Goal: Navigation & Orientation: Find specific page/section

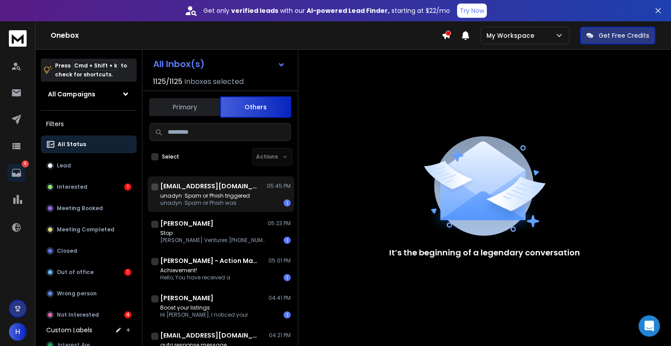
click at [254, 209] on div "[EMAIL_ADDRESS][DOMAIN_NAME] 05:45 PM unadyn :Spam or Phish triggered unadyn :S…" at bounding box center [221, 193] width 146 height 35
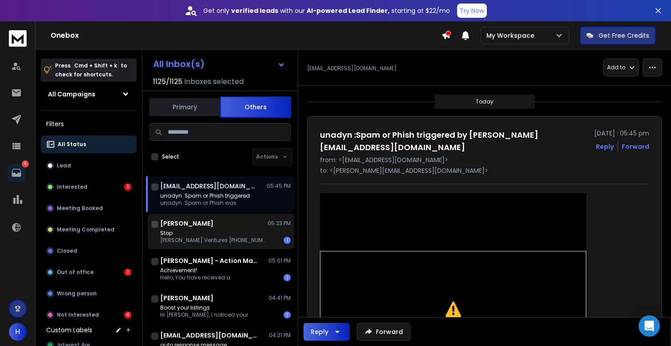
click at [249, 232] on p "Stop" at bounding box center [213, 232] width 106 height 7
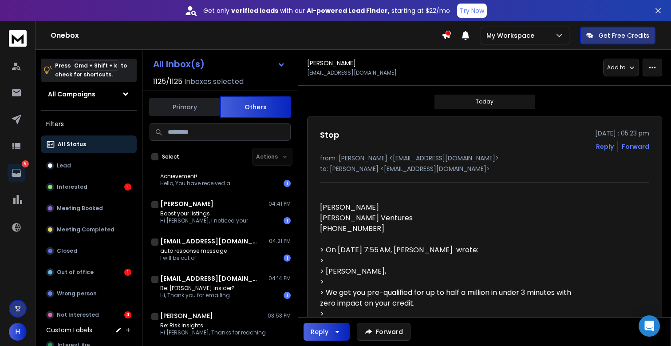
scroll to position [96, 0]
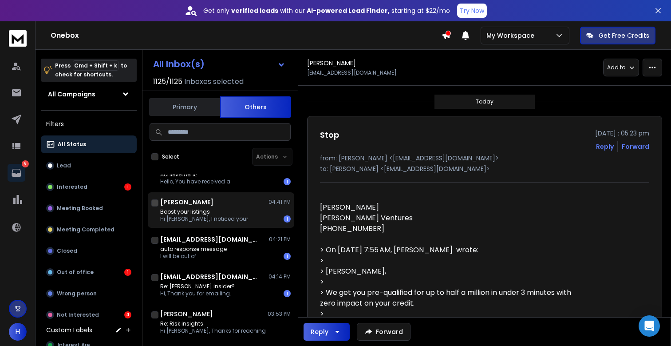
click at [255, 215] on div "Boost your listings Hi [PERSON_NAME], I noticed your 1" at bounding box center [225, 215] width 130 height 14
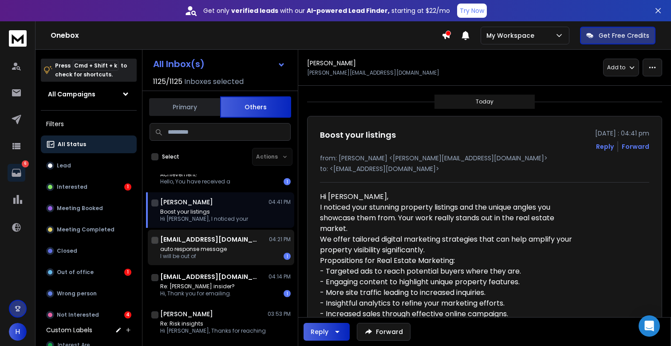
click at [251, 254] on div "auto response message I will be out of 1" at bounding box center [225, 252] width 130 height 14
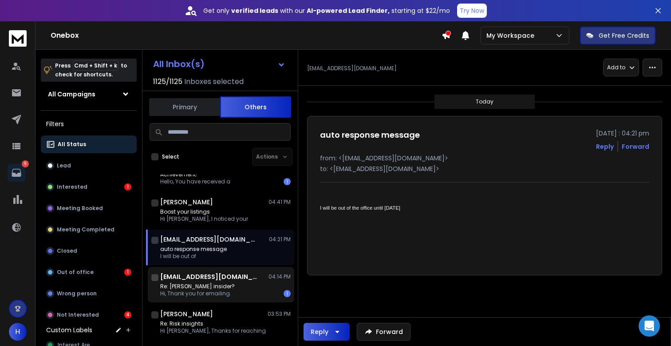
click at [247, 291] on div "Re: [PERSON_NAME] insider? Hi, Thank you for emailing. 1" at bounding box center [225, 290] width 130 height 14
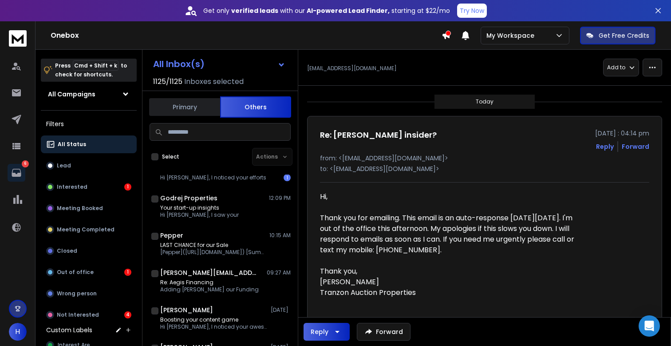
scroll to position [413, 0]
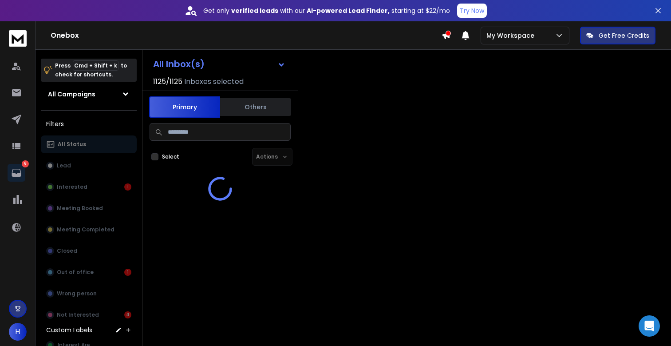
click at [194, 106] on button "Primary" at bounding box center [184, 106] width 71 height 21
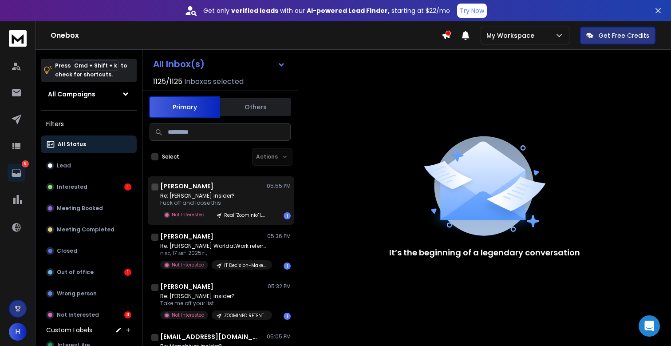
click at [237, 204] on p "Fuck off and loose this" at bounding box center [213, 202] width 106 height 7
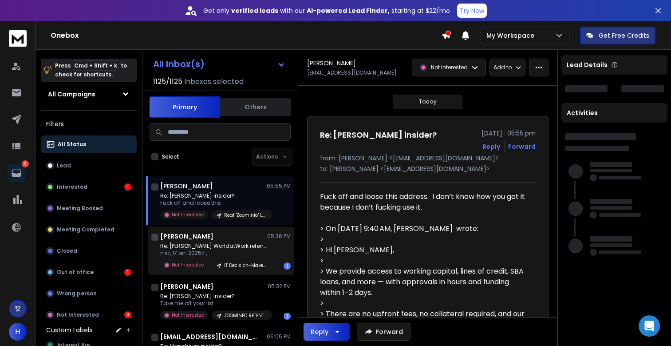
click at [239, 237] on div "[PERSON_NAME] 05:36 PM" at bounding box center [225, 236] width 130 height 9
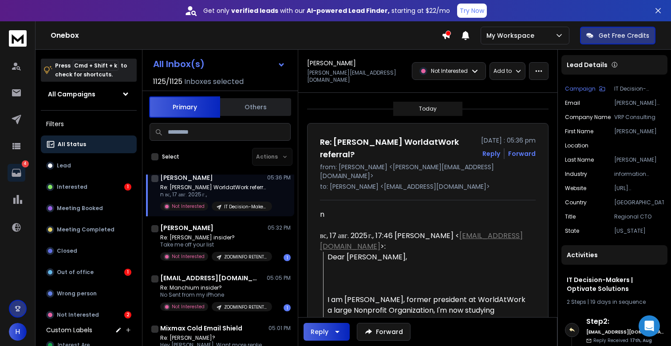
click at [239, 237] on p "Re: [PERSON_NAME] insider?" at bounding box center [213, 237] width 106 height 7
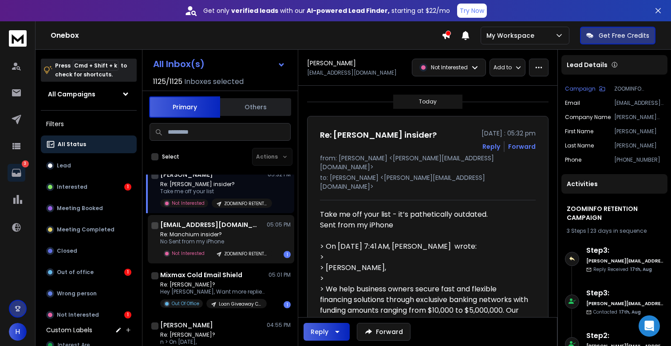
click at [239, 230] on div "[EMAIL_ADDRESS][DOMAIN_NAME] 05:05 PM Re: Manchium insider? No Sent from my iPh…" at bounding box center [225, 239] width 130 height 38
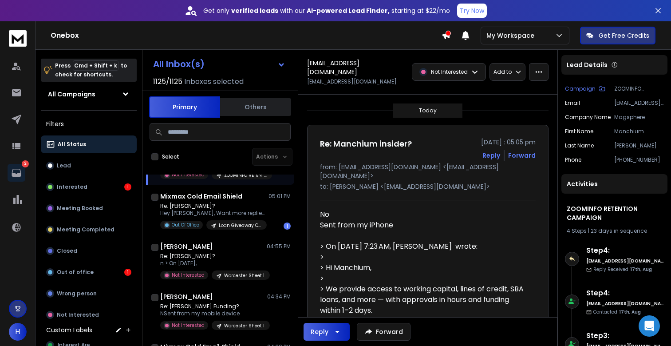
click at [239, 230] on div "Mixmax Cold Email Shield 05:01 PM Re: [PERSON_NAME]? Hey [PERSON_NAME], Want mo…" at bounding box center [221, 210] width 146 height 48
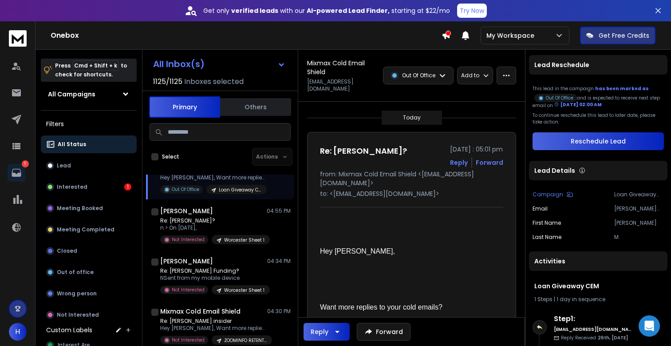
scroll to position [0, 0]
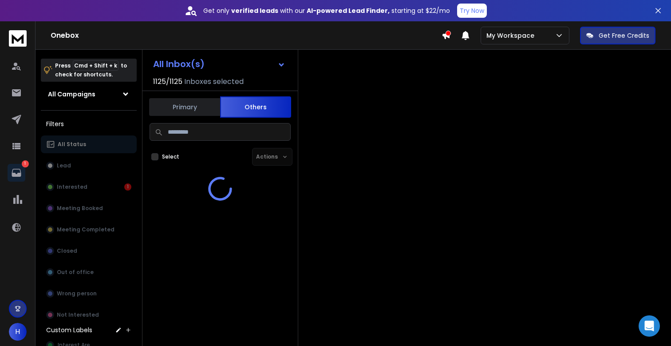
click at [243, 110] on button "Others" at bounding box center [255, 106] width 71 height 21
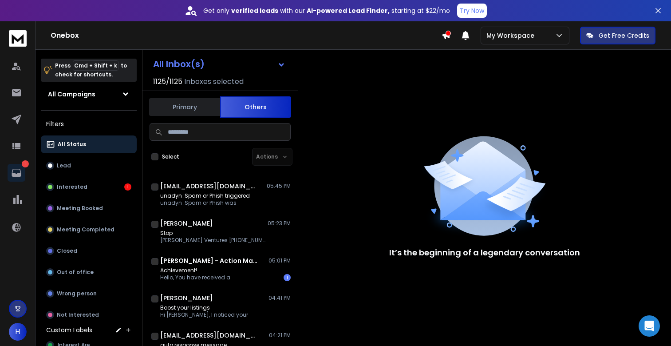
click at [178, 96] on div "All Inbox(s) 1125 / 1125 Inboxes selected Primary Others Select Actions [EMAIL_…" at bounding box center [219, 223] width 155 height 346
click at [179, 99] on button "Primary" at bounding box center [184, 107] width 71 height 20
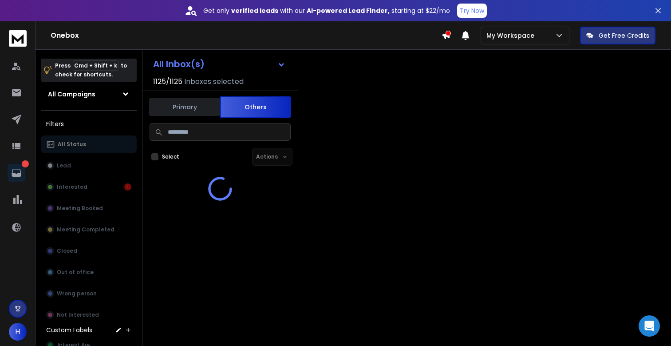
click at [267, 98] on button "Others" at bounding box center [255, 106] width 71 height 21
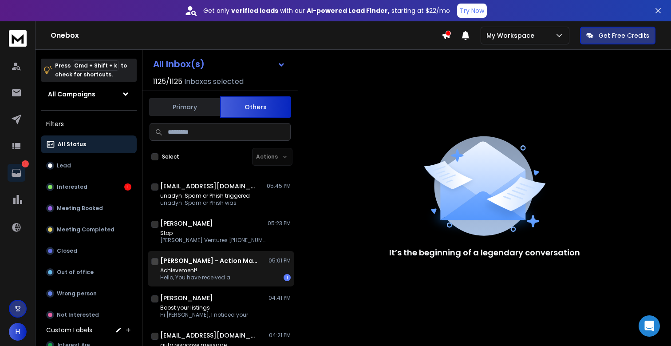
click at [222, 271] on p "Achievement!" at bounding box center [195, 270] width 70 height 7
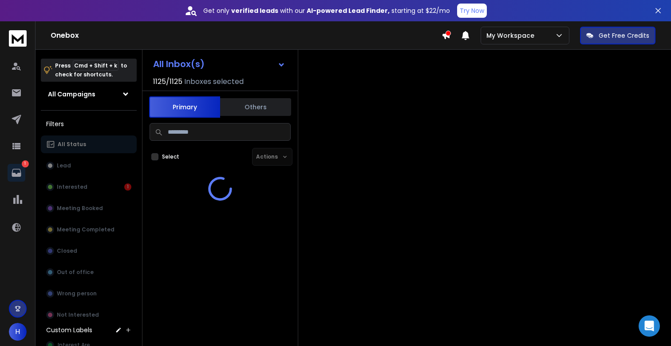
click at [186, 98] on button "Primary" at bounding box center [184, 106] width 71 height 21
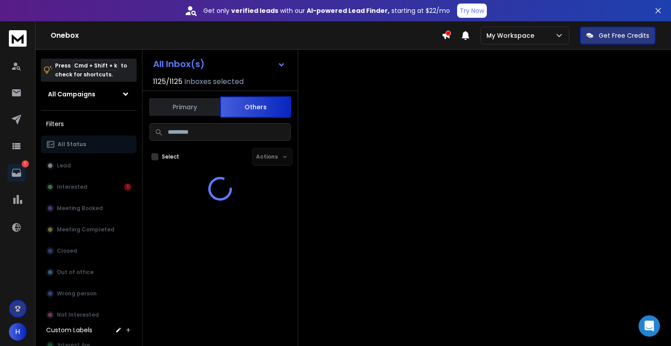
click at [252, 98] on button "Others" at bounding box center [255, 106] width 71 height 21
click at [253, 105] on button "Others" at bounding box center [255, 106] width 71 height 21
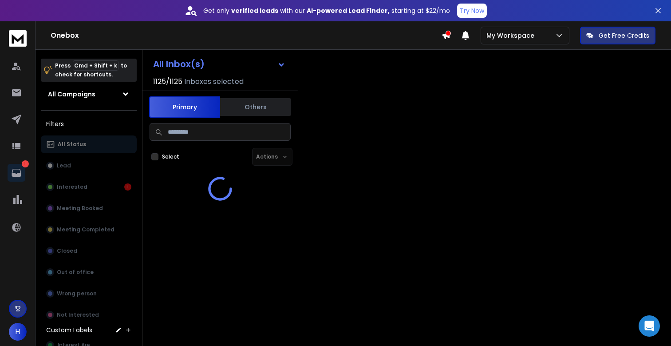
click at [195, 105] on button "Primary" at bounding box center [184, 106] width 71 height 21
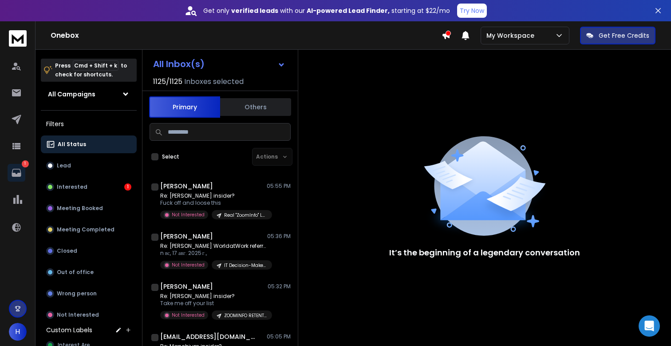
click at [224, 110] on button "Others" at bounding box center [255, 107] width 71 height 20
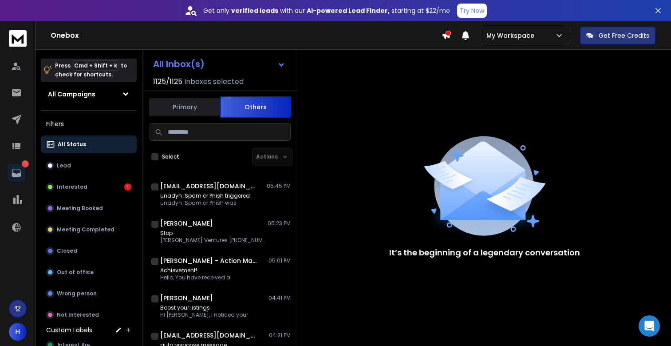
click at [193, 106] on button "Primary" at bounding box center [184, 107] width 71 height 20
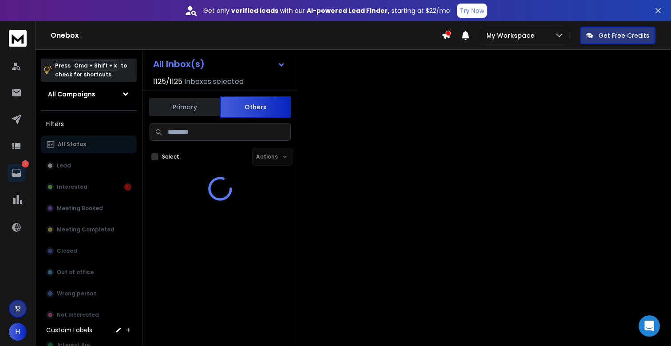
click at [240, 112] on button "Others" at bounding box center [255, 106] width 71 height 21
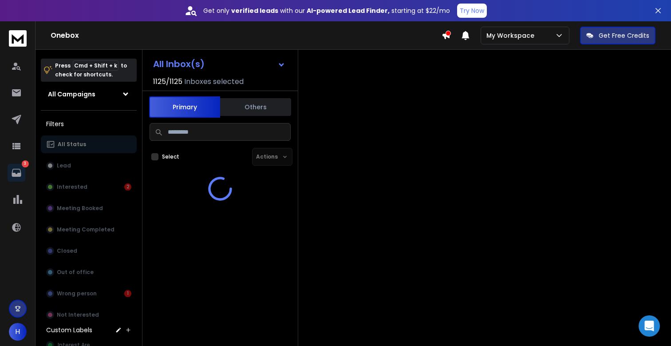
click at [179, 111] on button "Primary" at bounding box center [184, 106] width 71 height 21
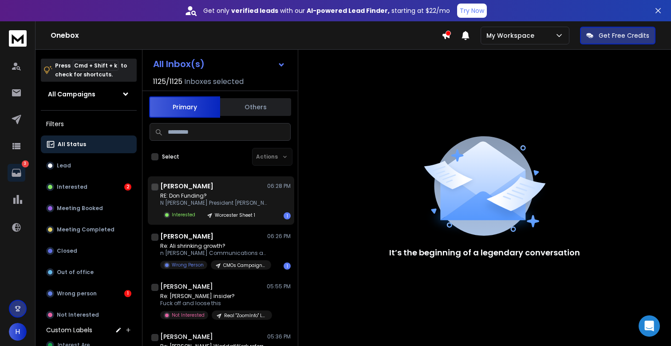
click at [234, 191] on div "[PERSON_NAME] 06:28 PM RE: Don Funding? N [PERSON_NAME] President [PERSON_NAME]…" at bounding box center [225, 200] width 130 height 38
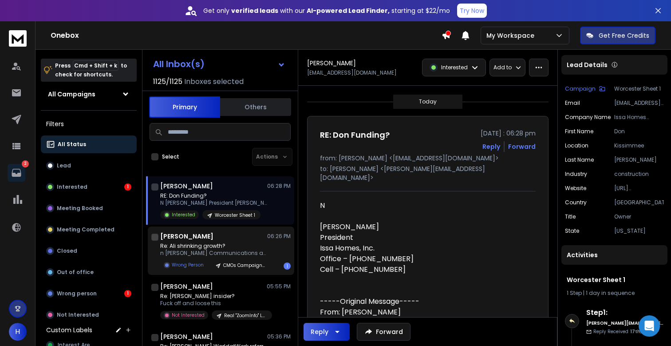
click at [235, 235] on div "[PERSON_NAME] 06:26 PM" at bounding box center [225, 236] width 130 height 9
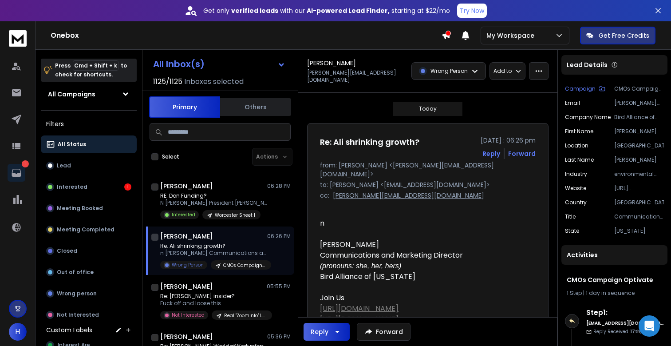
click at [249, 119] on div at bounding box center [220, 129] width 148 height 21
click at [254, 111] on button "Others" at bounding box center [255, 107] width 71 height 20
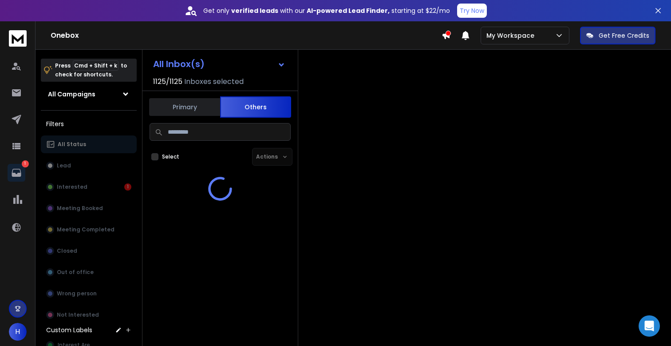
click at [192, 111] on button "Primary" at bounding box center [184, 107] width 71 height 20
click at [232, 105] on button "Others" at bounding box center [255, 106] width 71 height 21
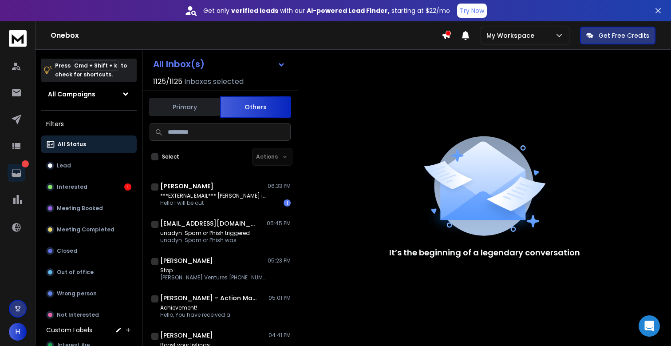
click at [199, 106] on button "Primary" at bounding box center [184, 107] width 71 height 20
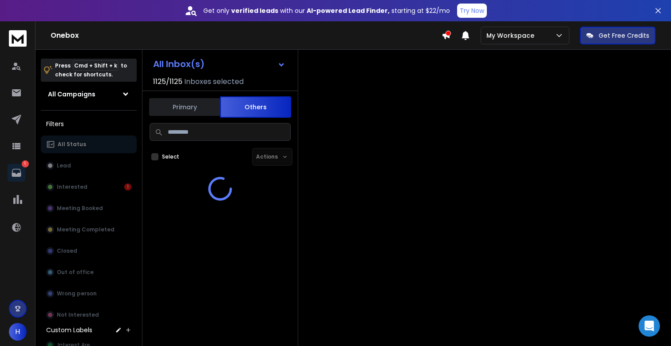
click at [233, 103] on button "Others" at bounding box center [255, 106] width 71 height 21
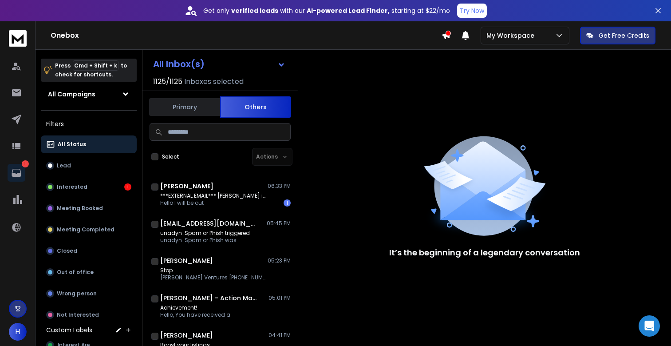
click at [226, 190] on div "[PERSON_NAME] 06:33 PM ***EXTERNAL EMAIL*** [PERSON_NAME] insider? Hello I will…" at bounding box center [225, 193] width 130 height 25
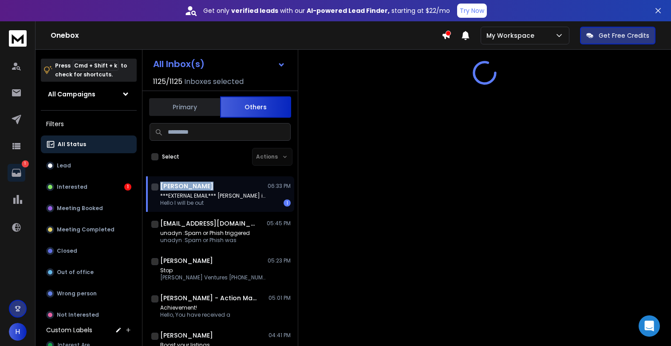
click at [226, 190] on div "[PERSON_NAME] 06:33 PM ***EXTERNAL EMAIL*** [PERSON_NAME] insider? Hello I will…" at bounding box center [225, 193] width 130 height 25
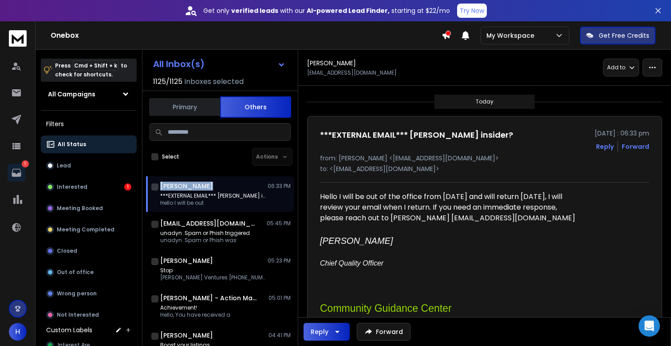
click at [205, 102] on button "Primary" at bounding box center [184, 107] width 71 height 20
